Goal: Task Accomplishment & Management: Use online tool/utility

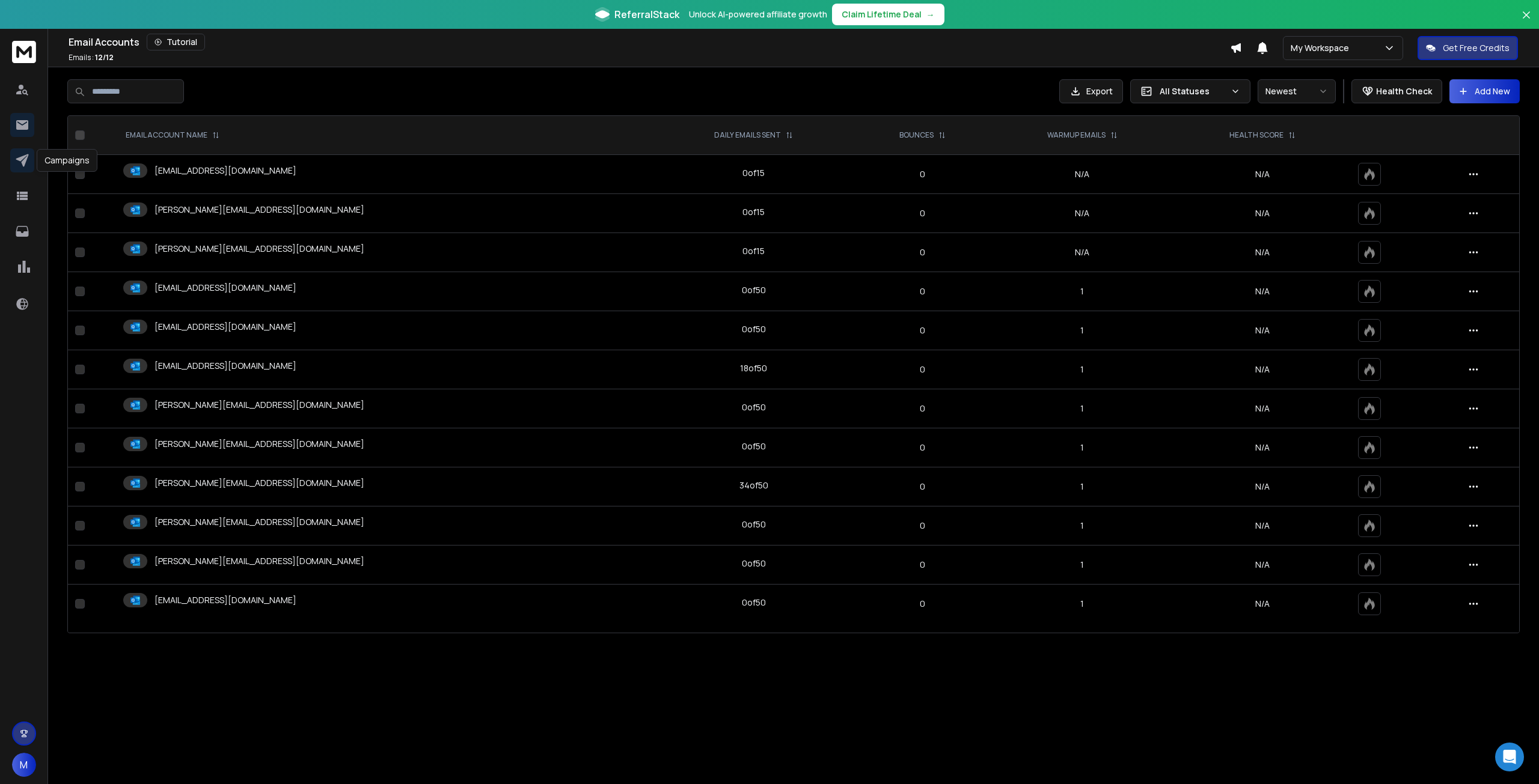
click at [16, 167] on icon at bounding box center [22, 160] width 14 height 14
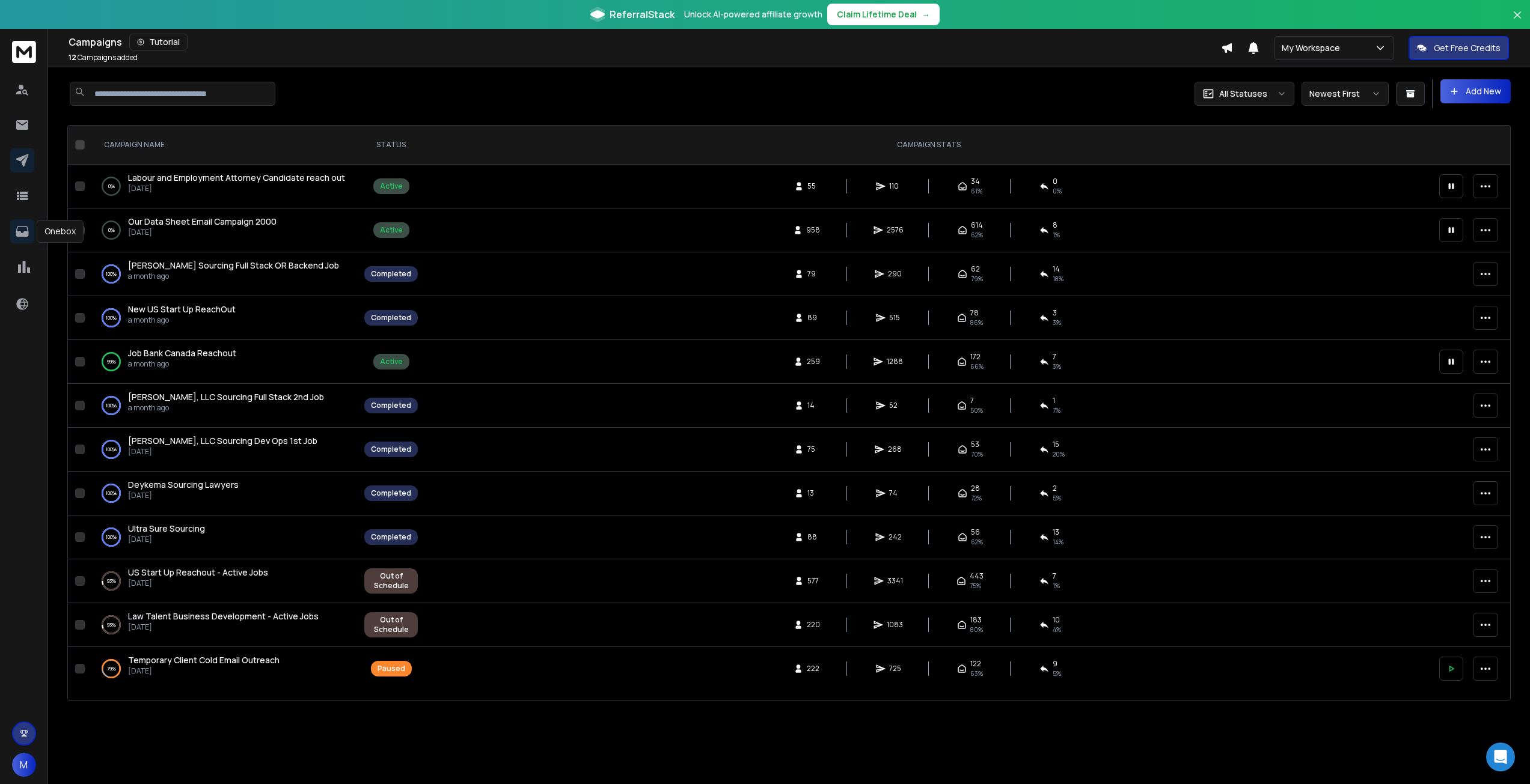
click at [23, 226] on icon at bounding box center [22, 231] width 12 height 11
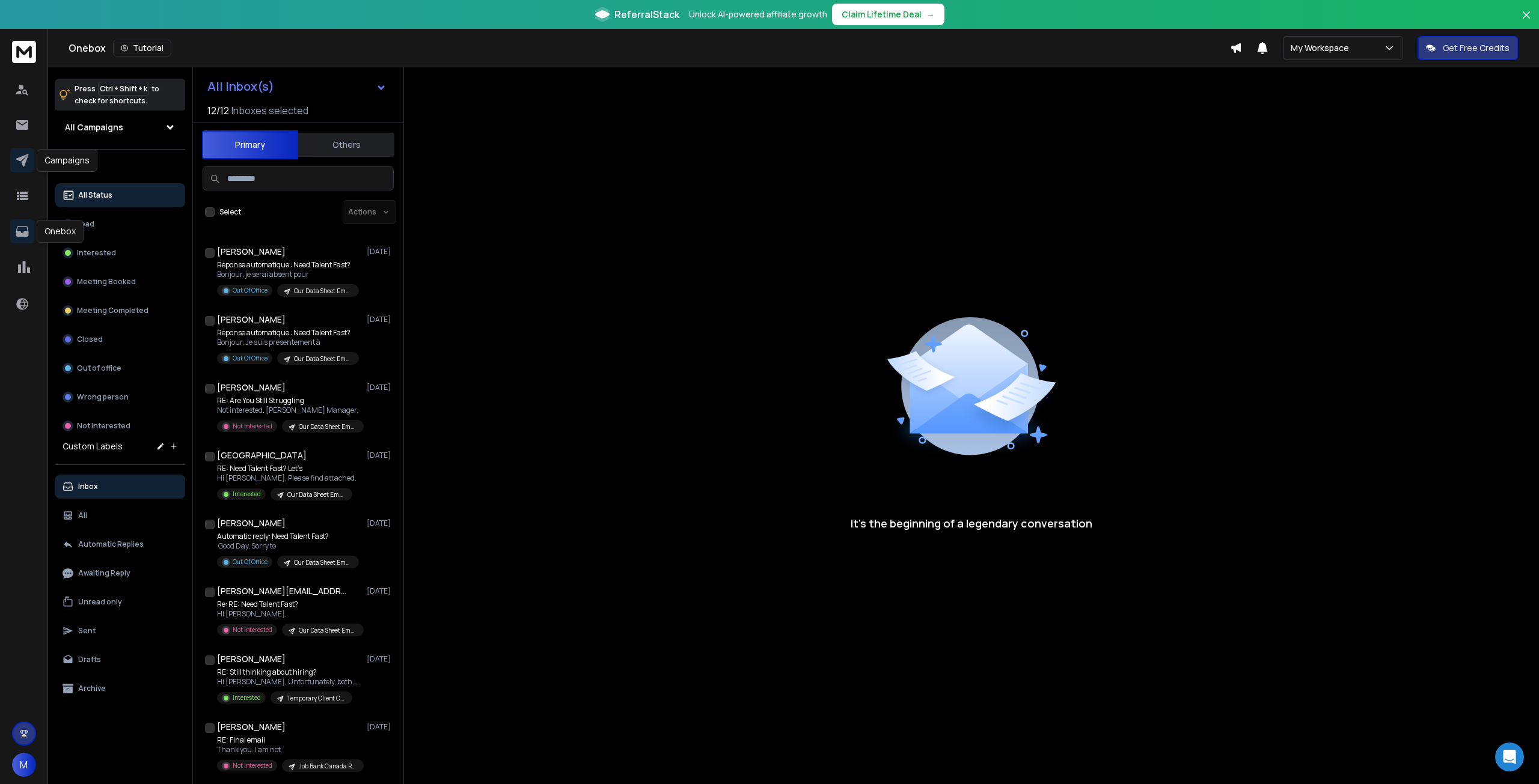
click at [27, 157] on icon at bounding box center [22, 161] width 12 height 12
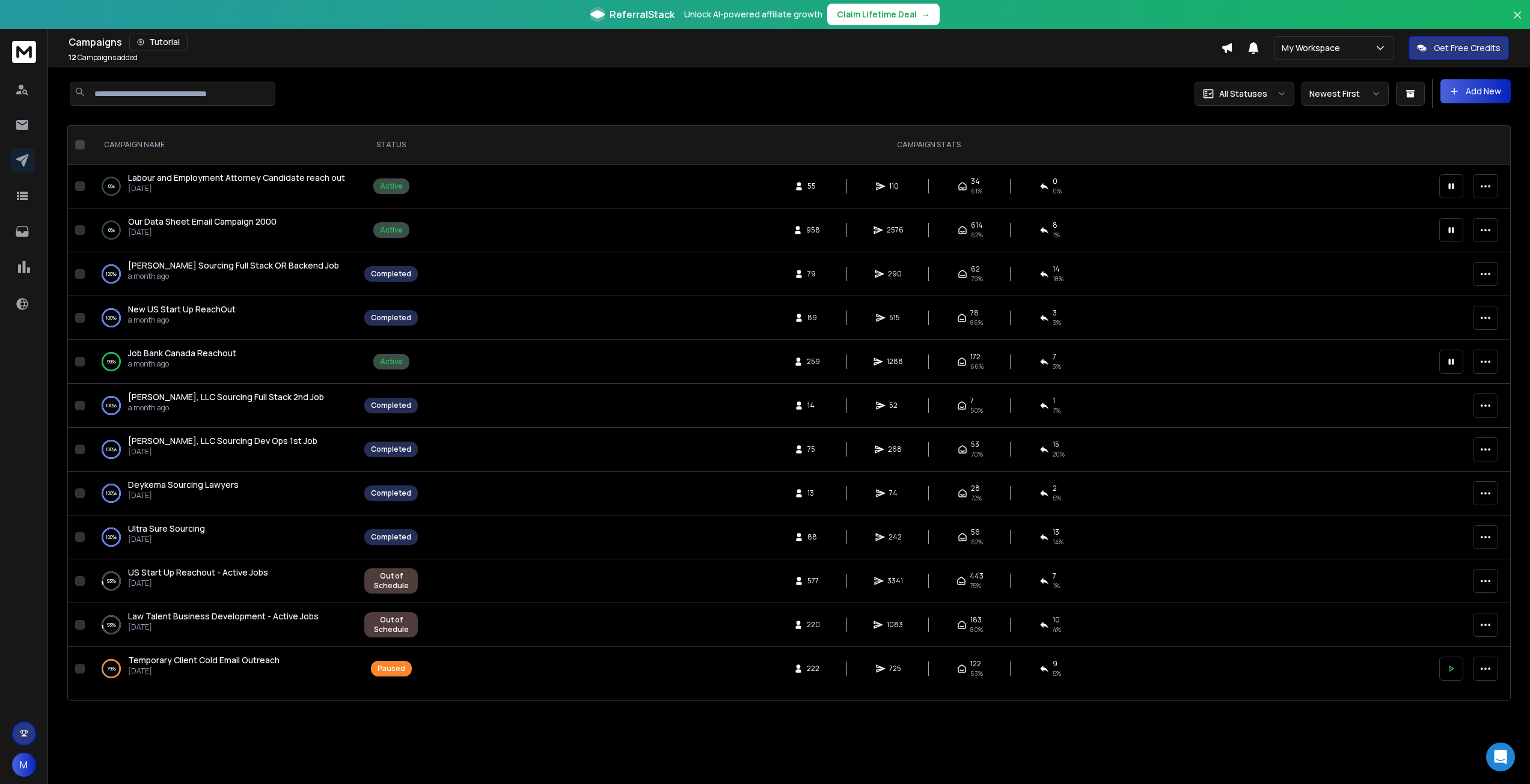
click at [731, 192] on div "55 110 34 61 % 0 0 %" at bounding box center [928, 186] width 992 height 19
